Goal: Task Accomplishment & Management: Use online tool/utility

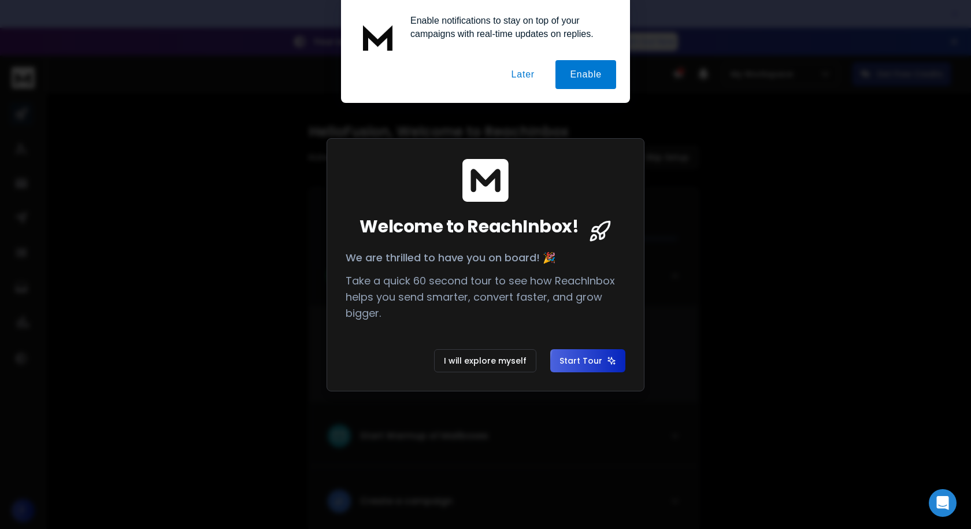
click at [524, 75] on button "Later" at bounding box center [523, 74] width 52 height 29
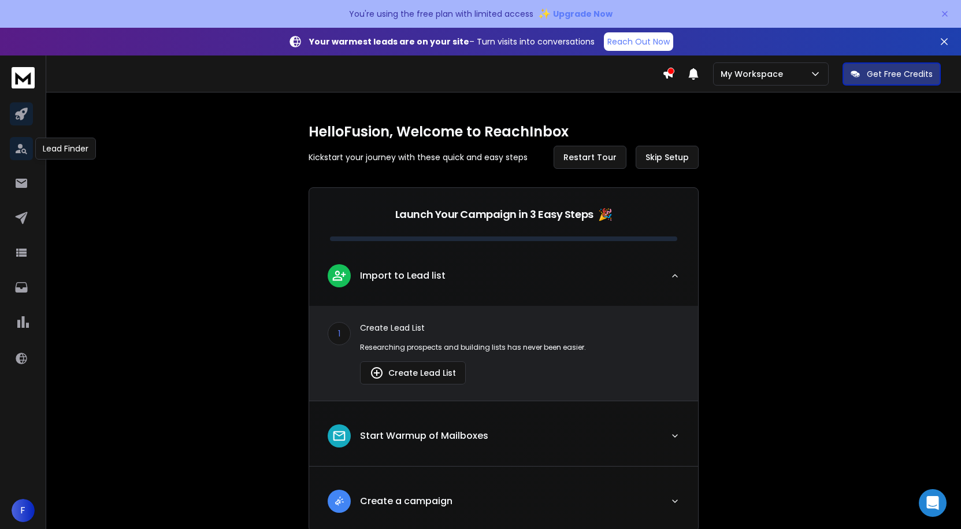
click at [24, 153] on icon at bounding box center [22, 152] width 12 height 6
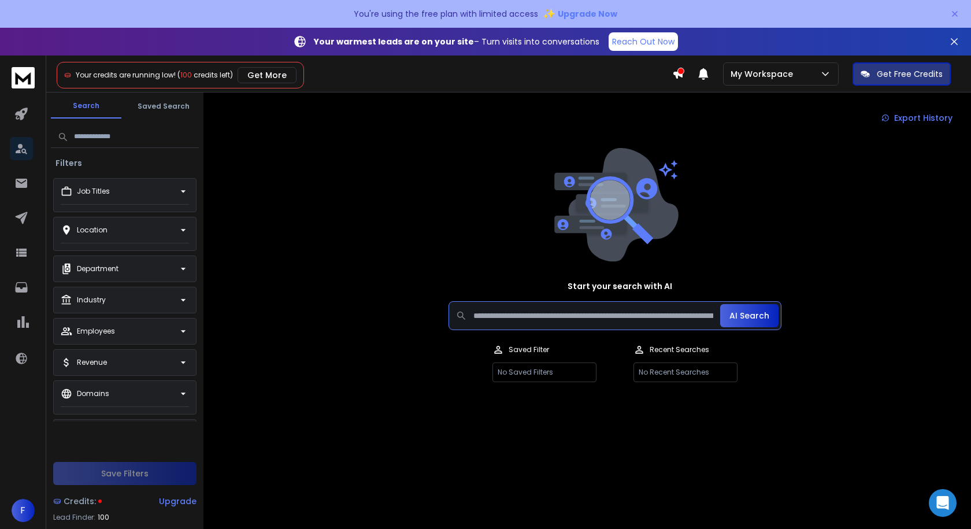
click at [125, 132] on input at bounding box center [125, 136] width 148 height 23
click at [105, 143] on input at bounding box center [125, 136] width 148 height 23
paste input "**********"
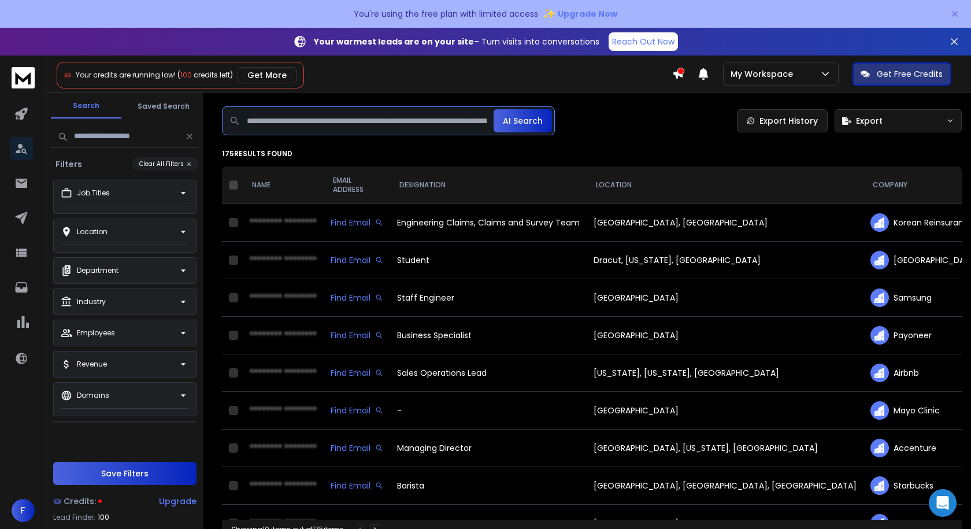
type input "**********"
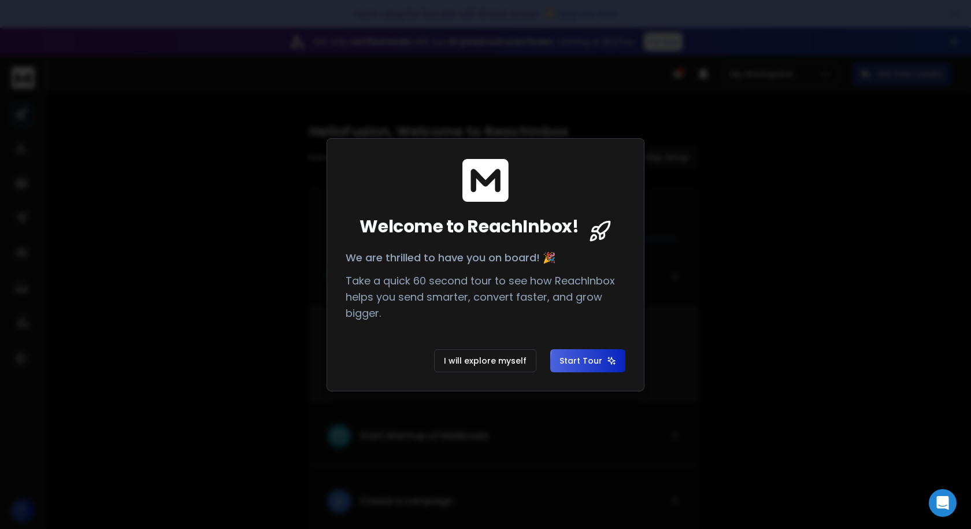
click at [883, 408] on div at bounding box center [485, 264] width 971 height 529
click at [618, 365] on button "Start Tour" at bounding box center [587, 360] width 75 height 23
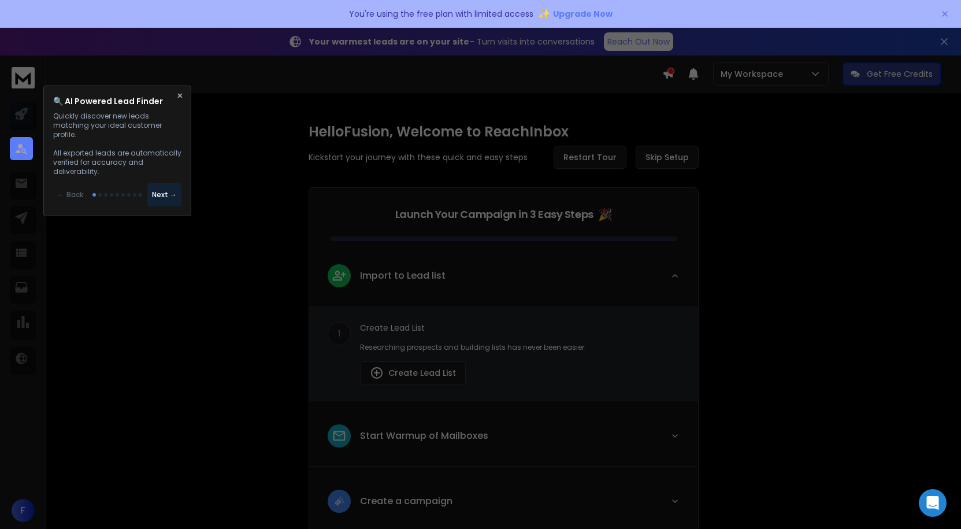
click at [166, 197] on button "Next →" at bounding box center [164, 194] width 34 height 23
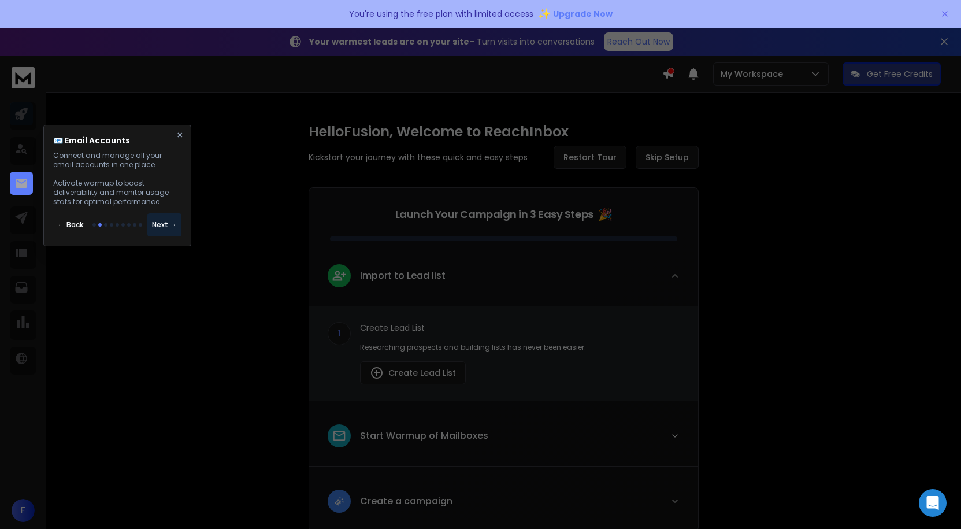
click at [160, 223] on button "Next →" at bounding box center [164, 224] width 34 height 23
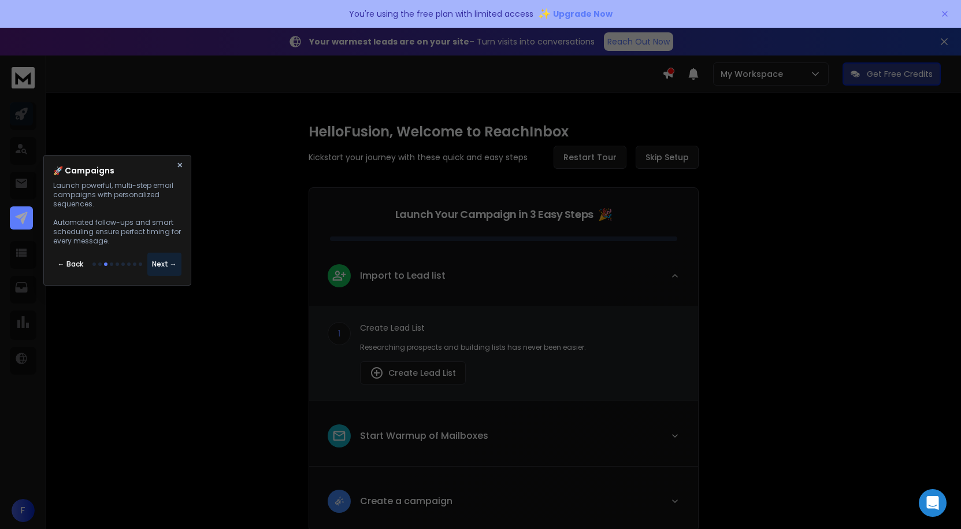
click at [167, 257] on button "Next →" at bounding box center [164, 264] width 34 height 23
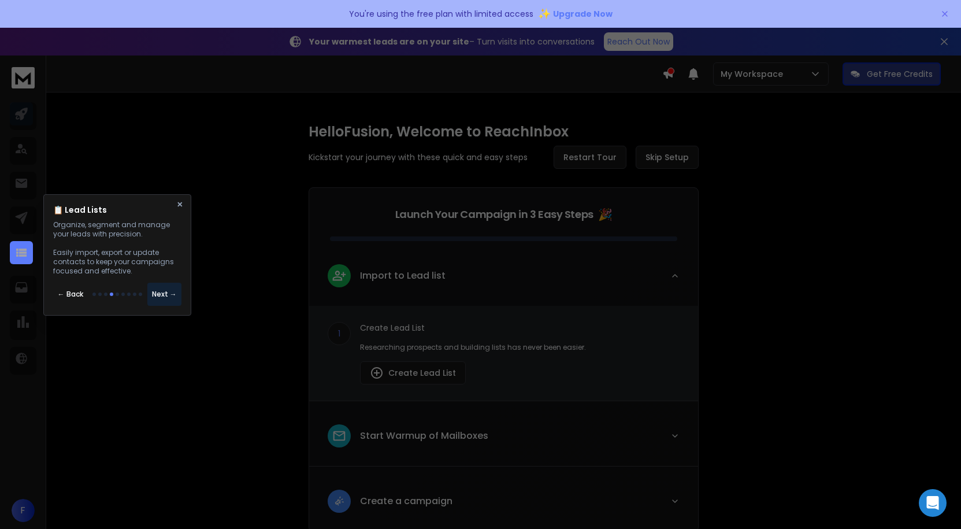
click at [175, 299] on button "Next →" at bounding box center [164, 294] width 34 height 23
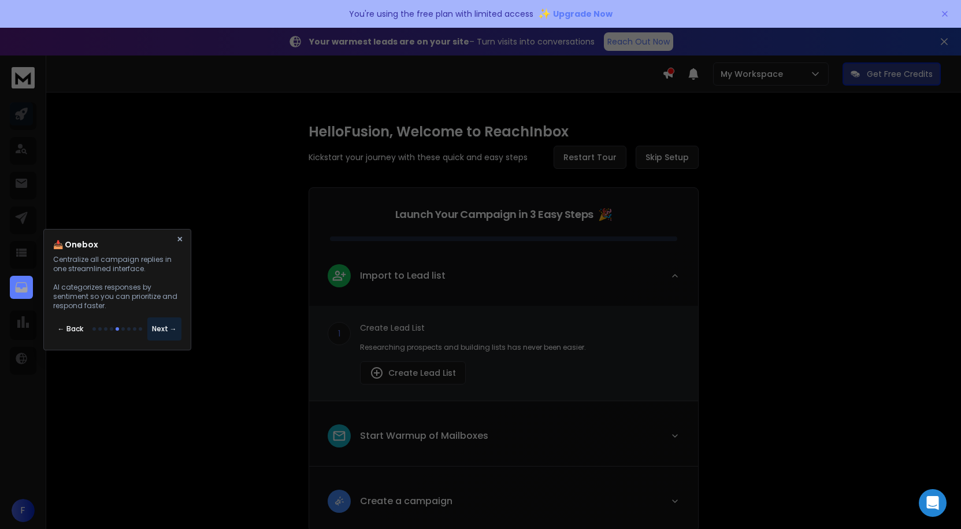
click at [162, 331] on button "Next →" at bounding box center [164, 328] width 34 height 23
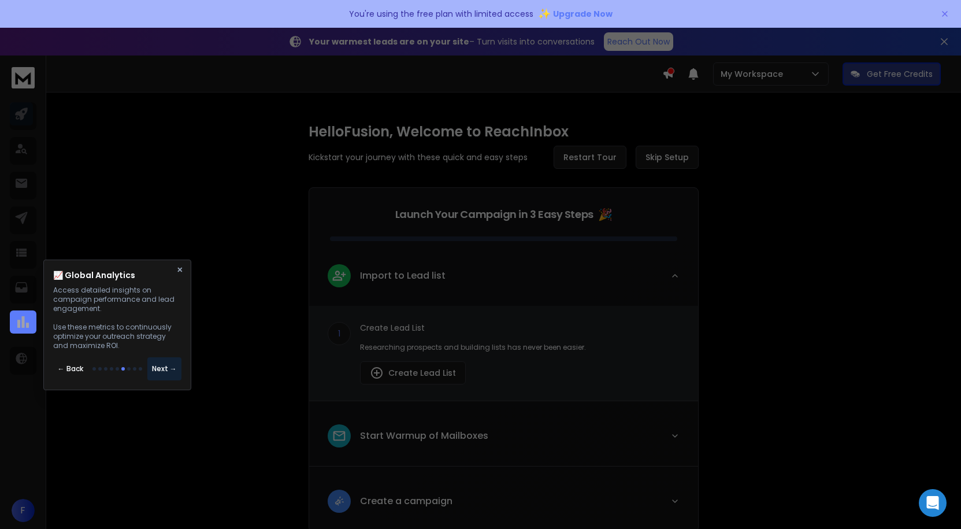
click at [154, 365] on button "Next →" at bounding box center [164, 368] width 34 height 23
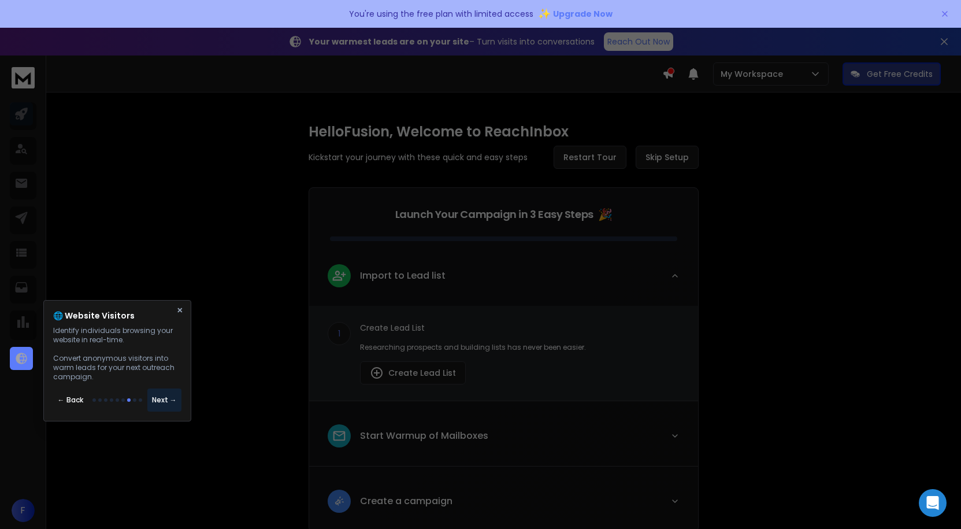
click at [156, 406] on button "Next →" at bounding box center [164, 400] width 34 height 23
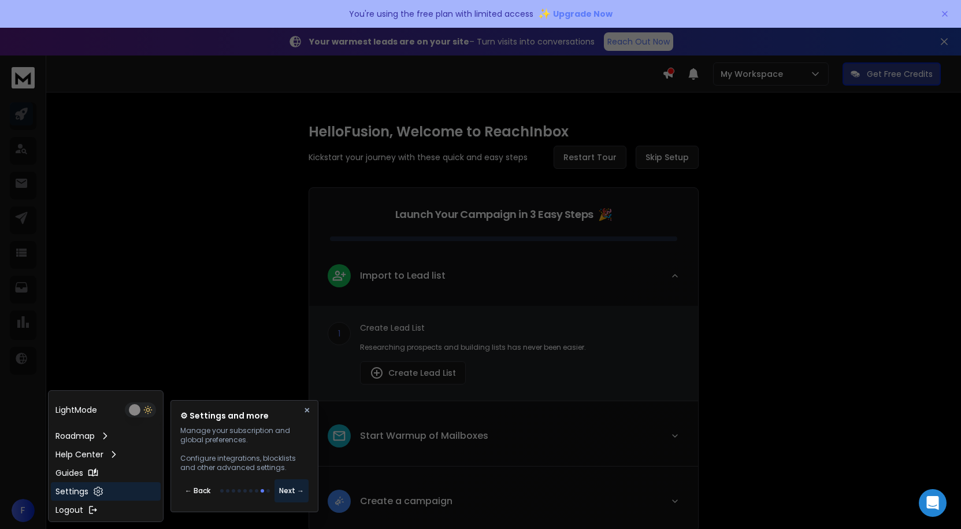
click at [293, 492] on button "Next →" at bounding box center [292, 490] width 34 height 23
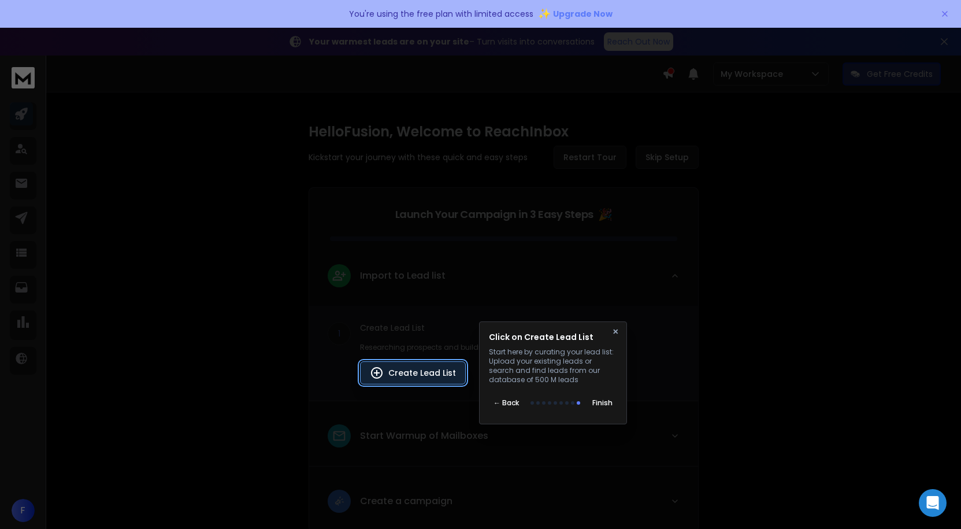
click at [437, 365] on button "Create Lead List" at bounding box center [413, 372] width 106 height 23
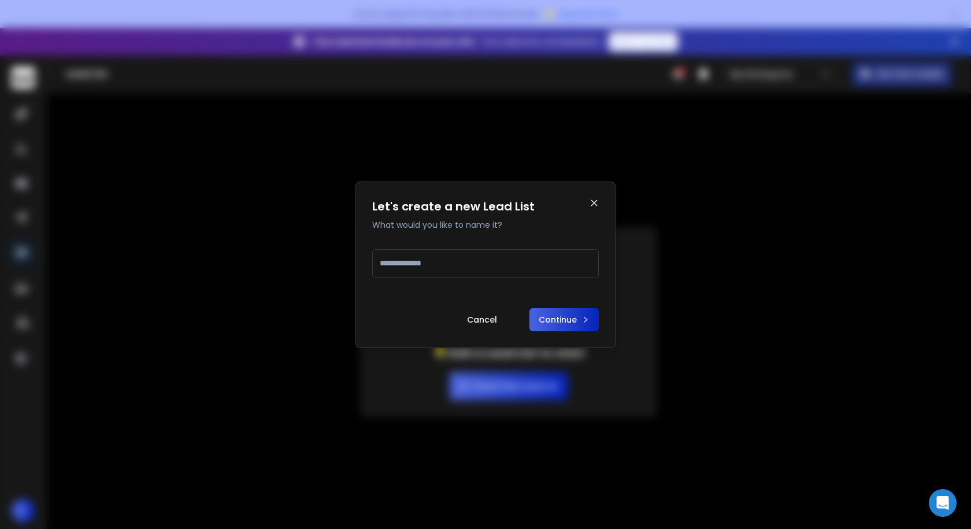
click at [492, 270] on input at bounding box center [485, 263] width 227 height 29
click at [497, 309] on button "Cancel" at bounding box center [482, 319] width 49 height 23
